Goal: Task Accomplishment & Management: Use online tool/utility

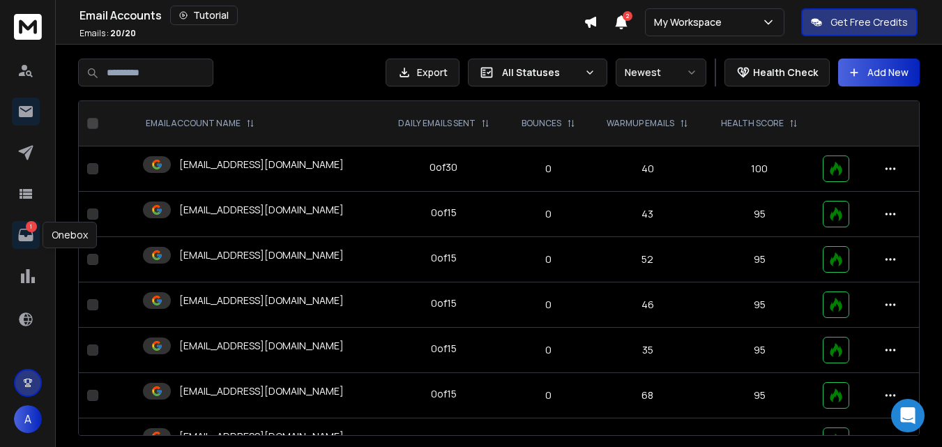
click at [29, 229] on p "1" at bounding box center [31, 226] width 11 height 11
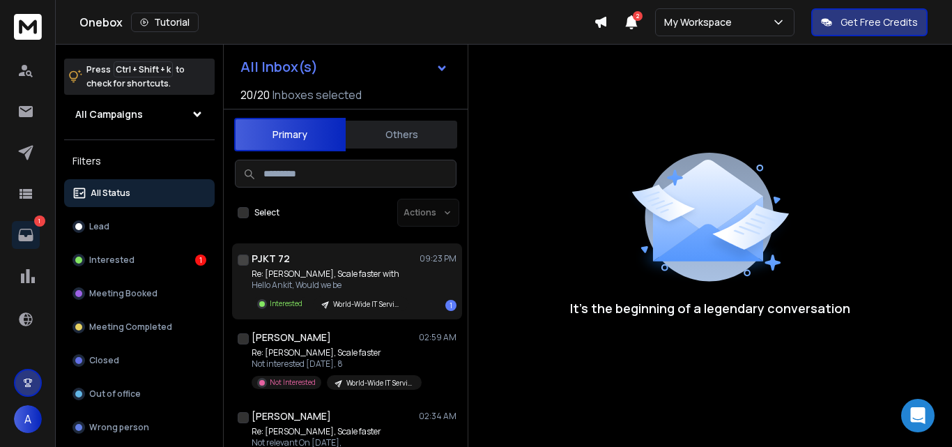
click at [299, 268] on div "PJKT 72 09:23 PM Re: [PERSON_NAME], Scale faster with Hello [PERSON_NAME], Woul…" at bounding box center [354, 281] width 205 height 59
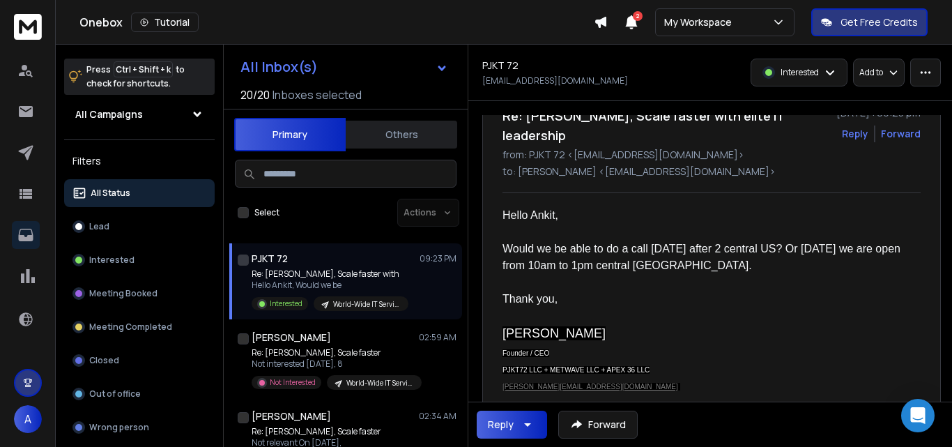
scroll to position [73, 0]
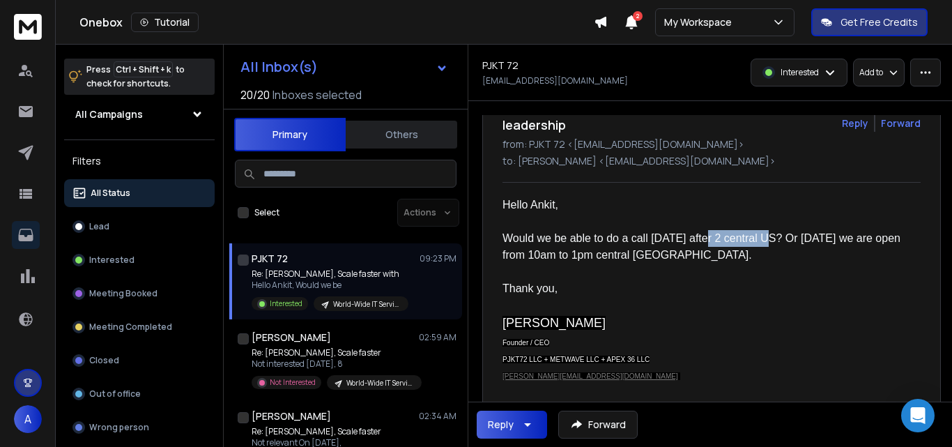
drag, startPoint x: 707, startPoint y: 234, endPoint x: 771, endPoint y: 229, distance: 64.3
click at [771, 230] on div "Would we be able to do a call [DATE] after 2 central US? Or [DATE] we are open …" at bounding box center [706, 246] width 407 height 33
copy div "2 central US"
click at [719, 230] on div "Would we be able to do a call [DATE] after 2 central US? Or [DATE] we are open …" at bounding box center [706, 246] width 407 height 33
drag, startPoint x: 529, startPoint y: 249, endPoint x: 646, endPoint y: 254, distance: 117.2
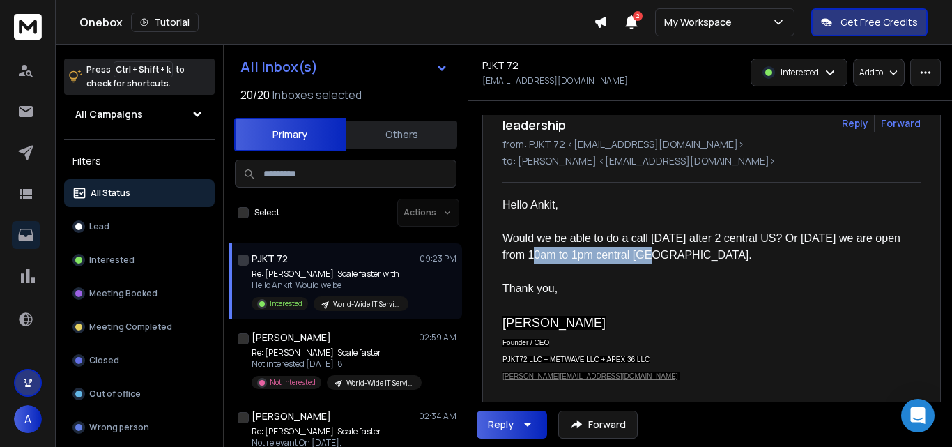
click at [646, 254] on div "Would we be able to do a call [DATE] after 2 central US? Or [DATE] we are open …" at bounding box center [706, 246] width 407 height 33
copy div "10am to 1pm central [GEOGRAPHIC_DATA]"
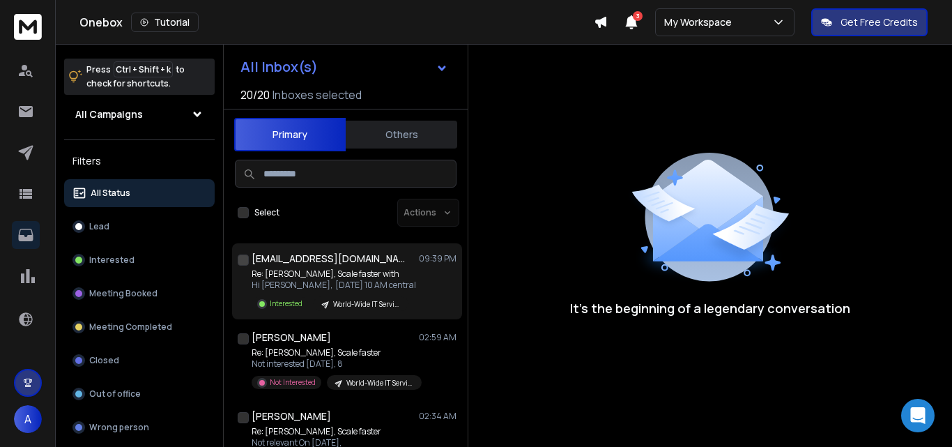
click at [340, 293] on div "Re: David, Scale faster with Hi David, Tomorrow 10 AM central Interested World-…" at bounding box center [334, 289] width 165 height 43
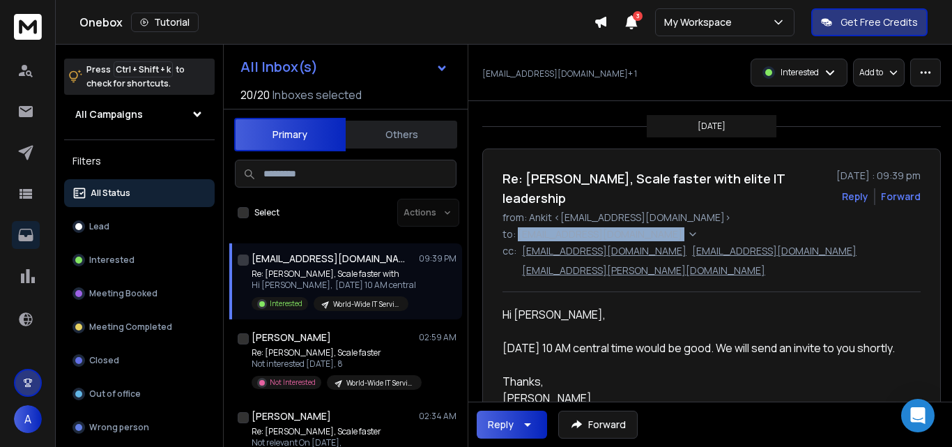
drag, startPoint x: 600, startPoint y: 225, endPoint x: 517, endPoint y: 223, distance: 83.7
click at [517, 223] on div "Re: David, Scale faster with elite IT leadership 9 October 2025 : 09:39 pm Repl…" at bounding box center [712, 223] width 418 height 109
copy p "[EMAIL_ADDRESS][DOMAIN_NAME]"
click at [648, 340] on div "Tomorrow 10 AM central time would be good. We will send an invite to you shortl…" at bounding box center [706, 348] width 407 height 17
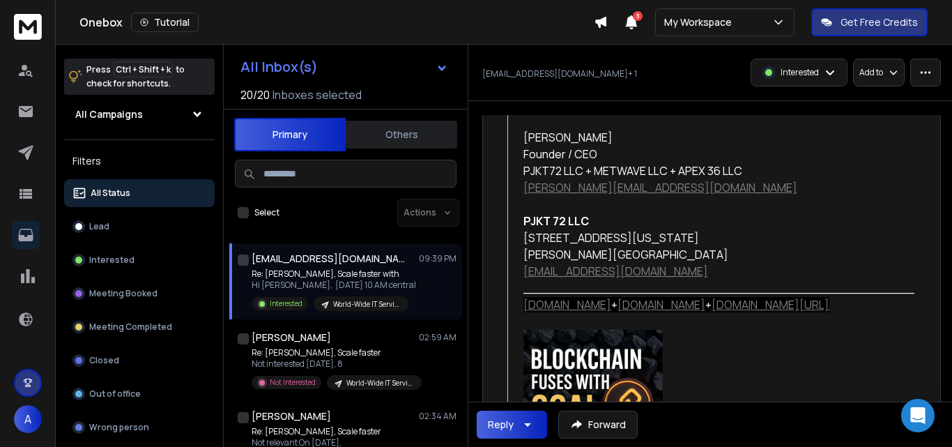
scroll to position [479, 0]
drag, startPoint x: 584, startPoint y: 162, endPoint x: 505, endPoint y: 161, distance: 78.1
copy div "PJKT72 LLC"
